Goal: Task Accomplishment & Management: Manage account settings

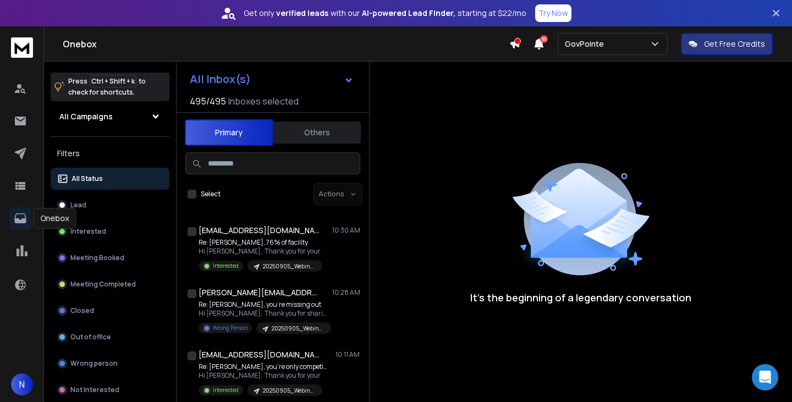
drag, startPoint x: 0, startPoint y: 0, endPoint x: 21, endPoint y: 214, distance: 214.9
click at [21, 214] on icon at bounding box center [20, 218] width 12 height 10
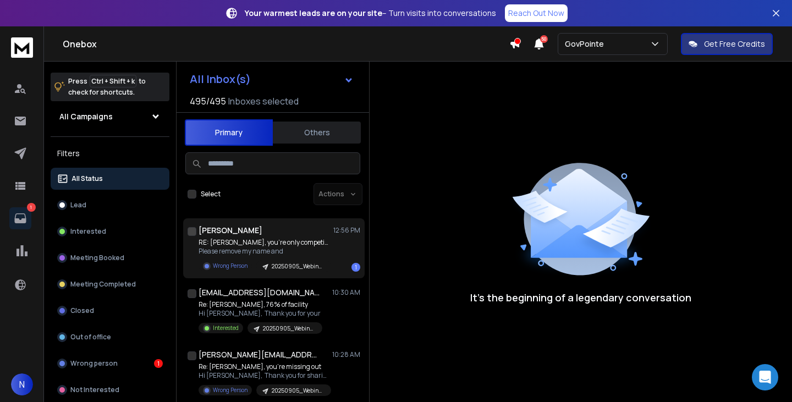
click at [308, 253] on p "Please remove my name and" at bounding box center [264, 251] width 132 height 9
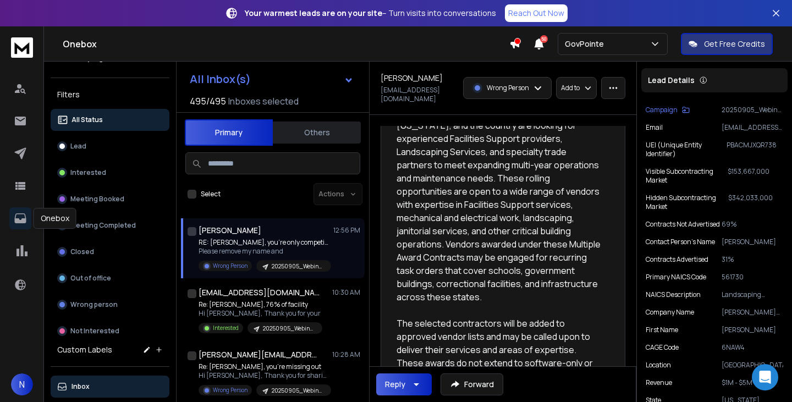
click at [18, 217] on icon at bounding box center [20, 218] width 13 height 13
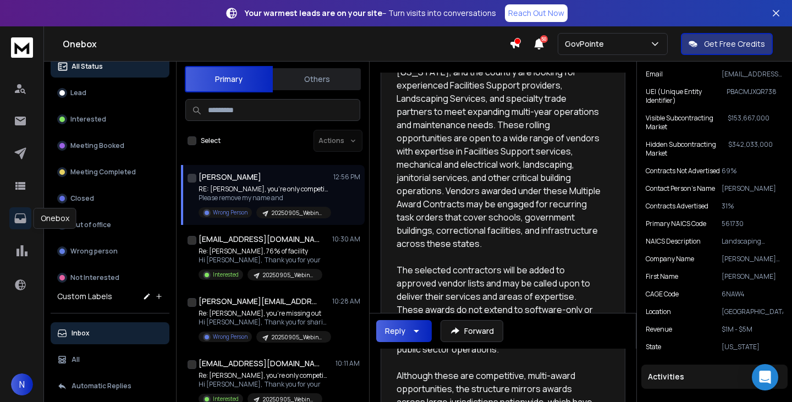
click at [19, 220] on icon at bounding box center [20, 218] width 12 height 10
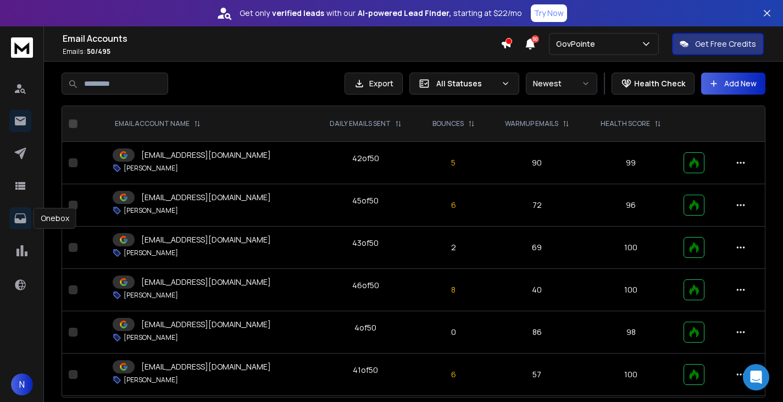
click at [19, 225] on link at bounding box center [20, 218] width 22 height 22
